Goal: Task Accomplishment & Management: Use online tool/utility

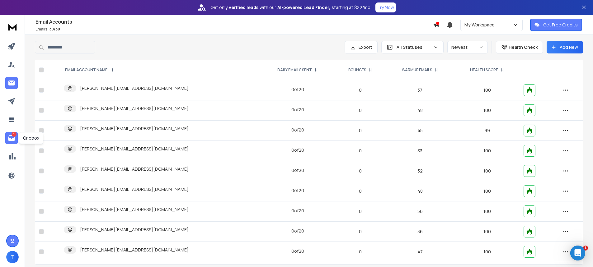
click at [14, 142] on link "1" at bounding box center [11, 138] width 12 height 12
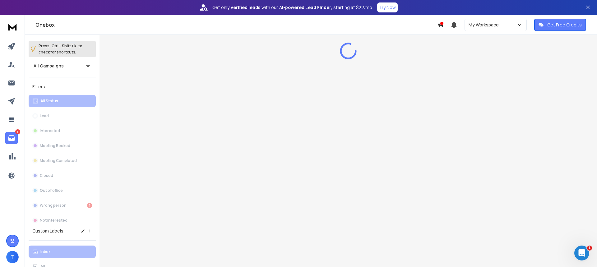
click at [58, 207] on div "All Status Lead Interested Meeting Booked Meeting Completed Closed Out of offic…" at bounding box center [62, 161] width 67 height 132
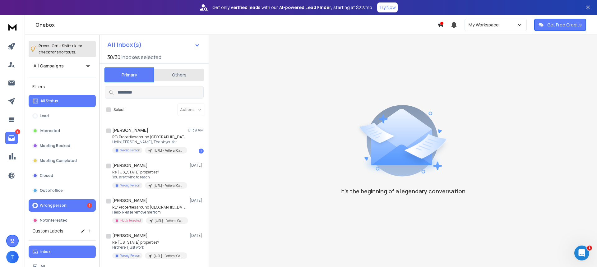
click at [73, 202] on button "Wrong person 1" at bounding box center [62, 205] width 67 height 12
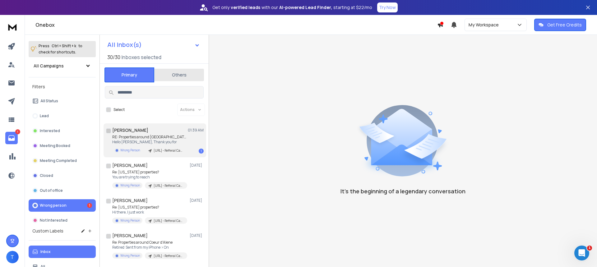
click at [162, 144] on p "Hello [PERSON_NAME], Thank you for" at bounding box center [149, 142] width 75 height 5
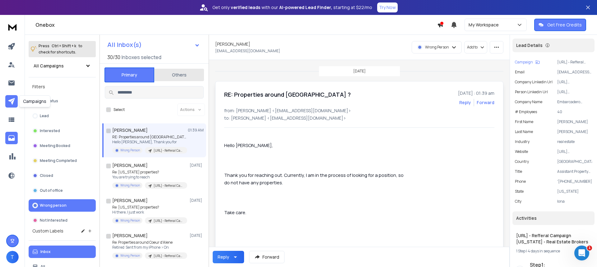
click at [8, 101] on icon at bounding box center [11, 101] width 7 height 7
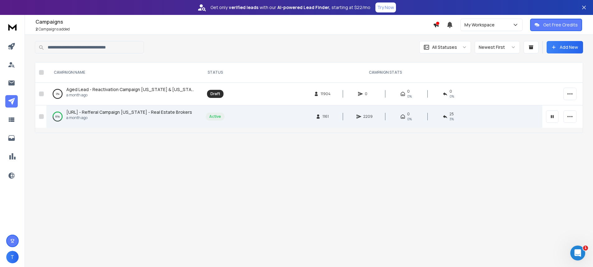
click at [152, 110] on span "[URL] - Refferal Campaign [US_STATE] - Real Estate Brokers" at bounding box center [129, 112] width 126 height 6
click at [83, 119] on p "a month ago" at bounding box center [129, 117] width 126 height 5
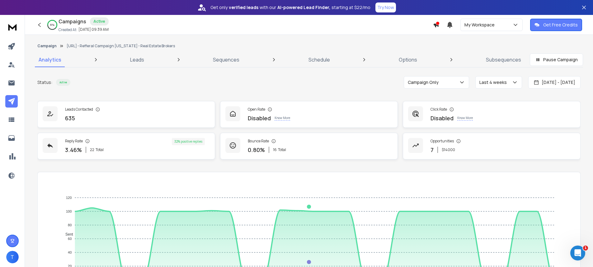
click at [226, 52] on div "Campaign [URL] - Refferal Campaign [US_STATE] - Real Estate Brokers Analytics L…" at bounding box center [309, 54] width 548 height 26
click at [222, 58] on p "Sequences" at bounding box center [226, 59] width 26 height 7
click at [139, 58] on p "Leads" at bounding box center [137, 59] width 14 height 7
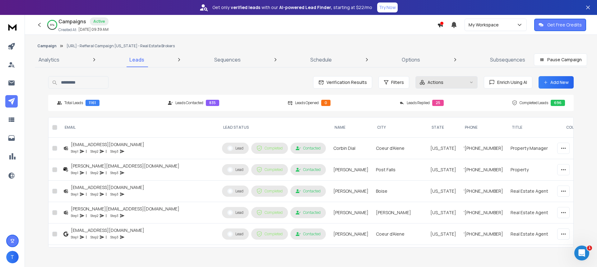
click at [444, 82] on div "Actions" at bounding box center [443, 82] width 47 height 6
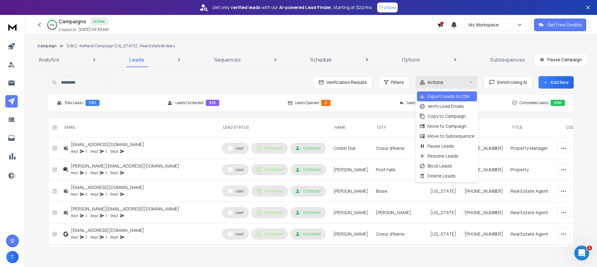
click at [444, 82] on div "Actions" at bounding box center [443, 82] width 47 height 6
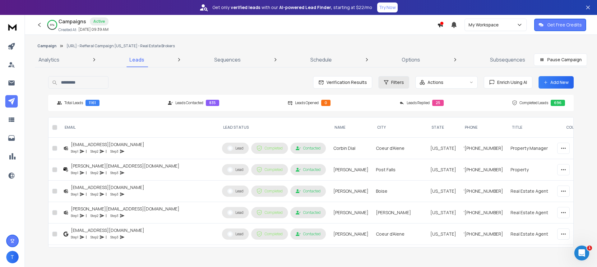
click at [403, 84] on span "Filters" at bounding box center [397, 82] width 13 height 6
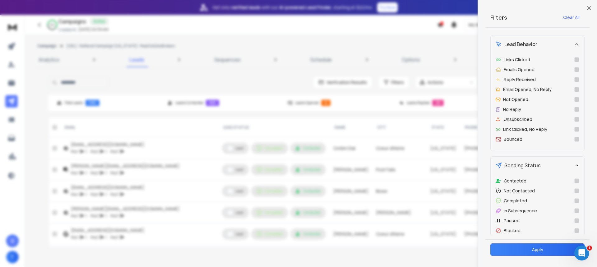
click at [575, 79] on button "Reply Received" at bounding box center [577, 79] width 5 height 5
click at [536, 255] on button "Apply" at bounding box center [538, 250] width 94 height 12
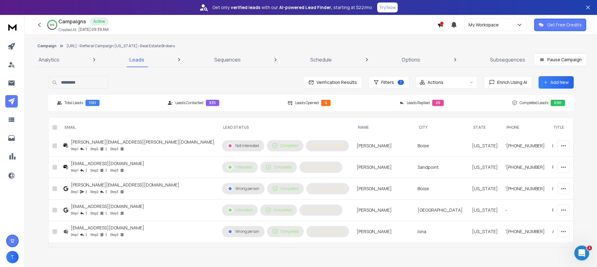
scroll to position [437, 0]
